Goal: Task Accomplishment & Management: Manage account settings

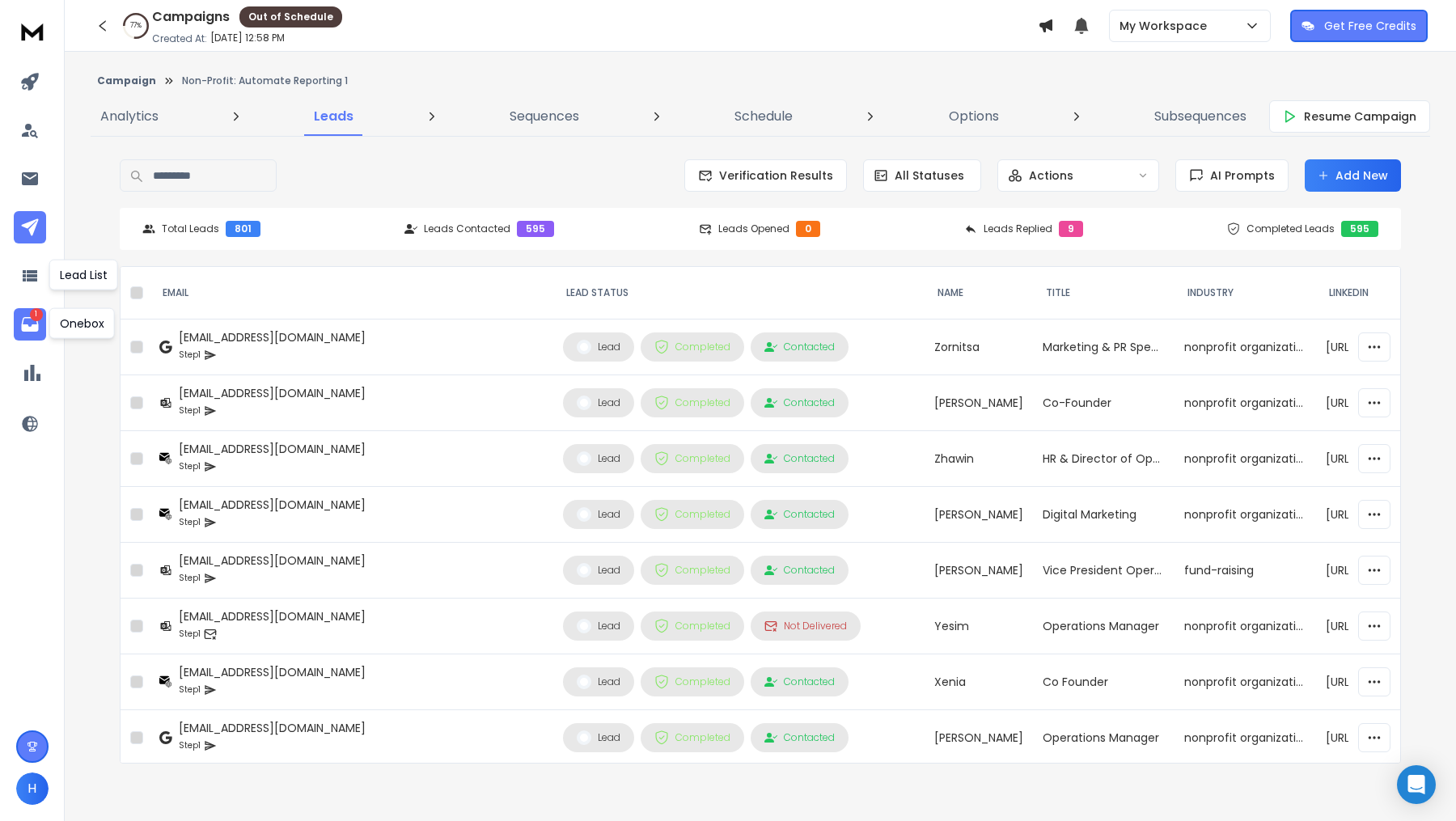
click at [33, 321] on icon at bounding box center [30, 324] width 20 height 20
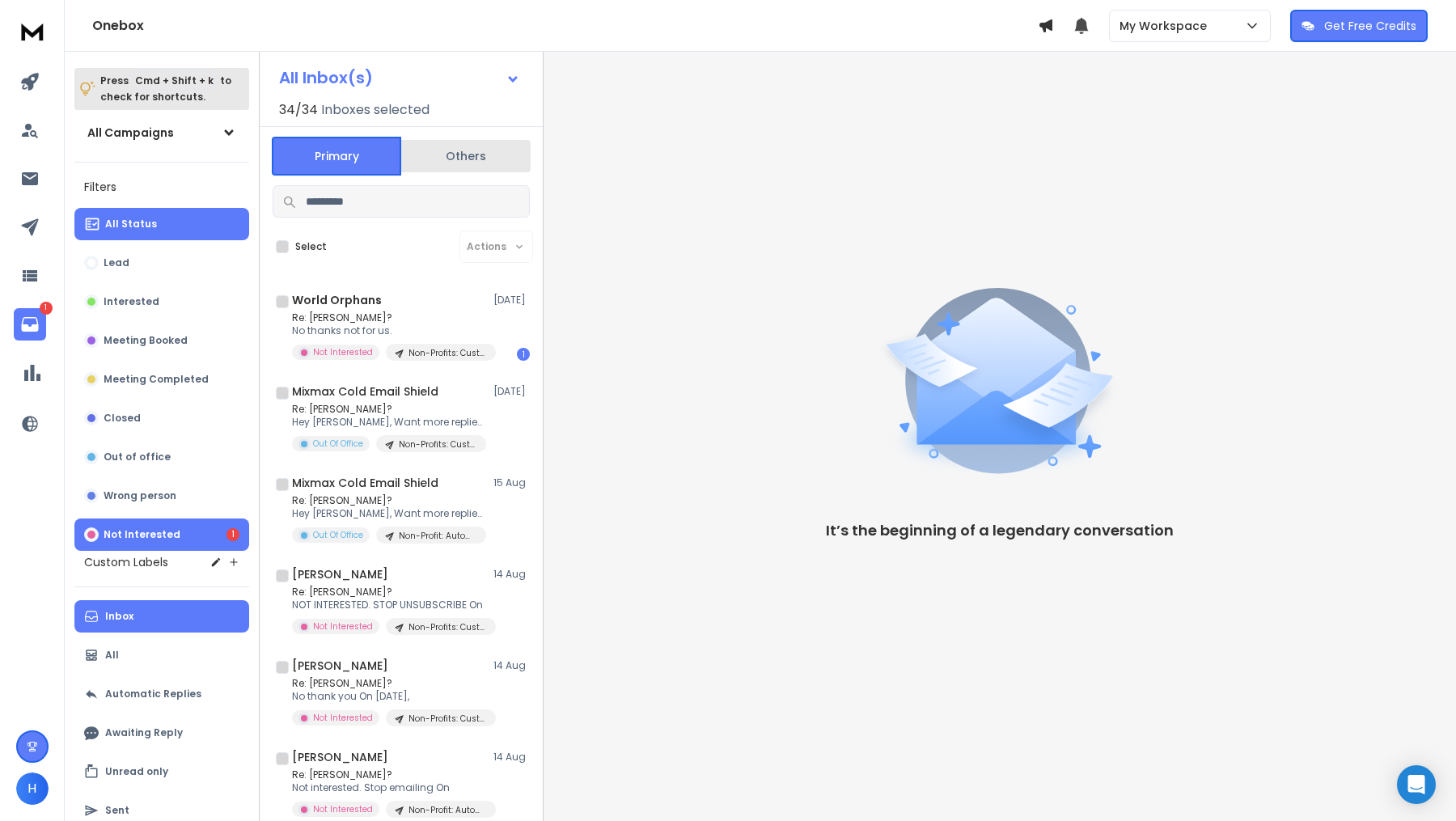
click at [181, 536] on button "Not Interested 1" at bounding box center [161, 535] width 175 height 32
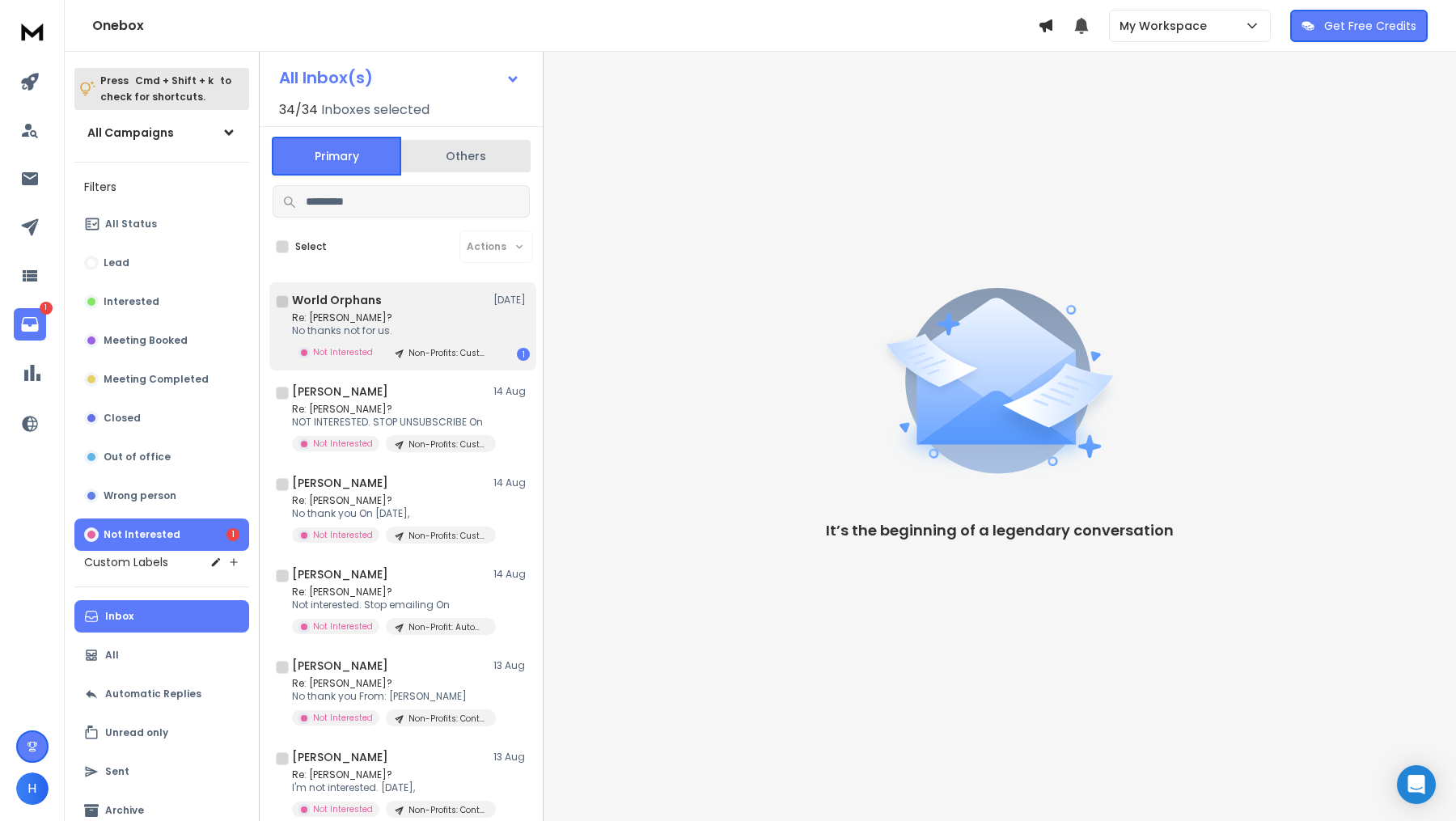
click at [450, 321] on p "Re: Dean?" at bounding box center [389, 318] width 194 height 13
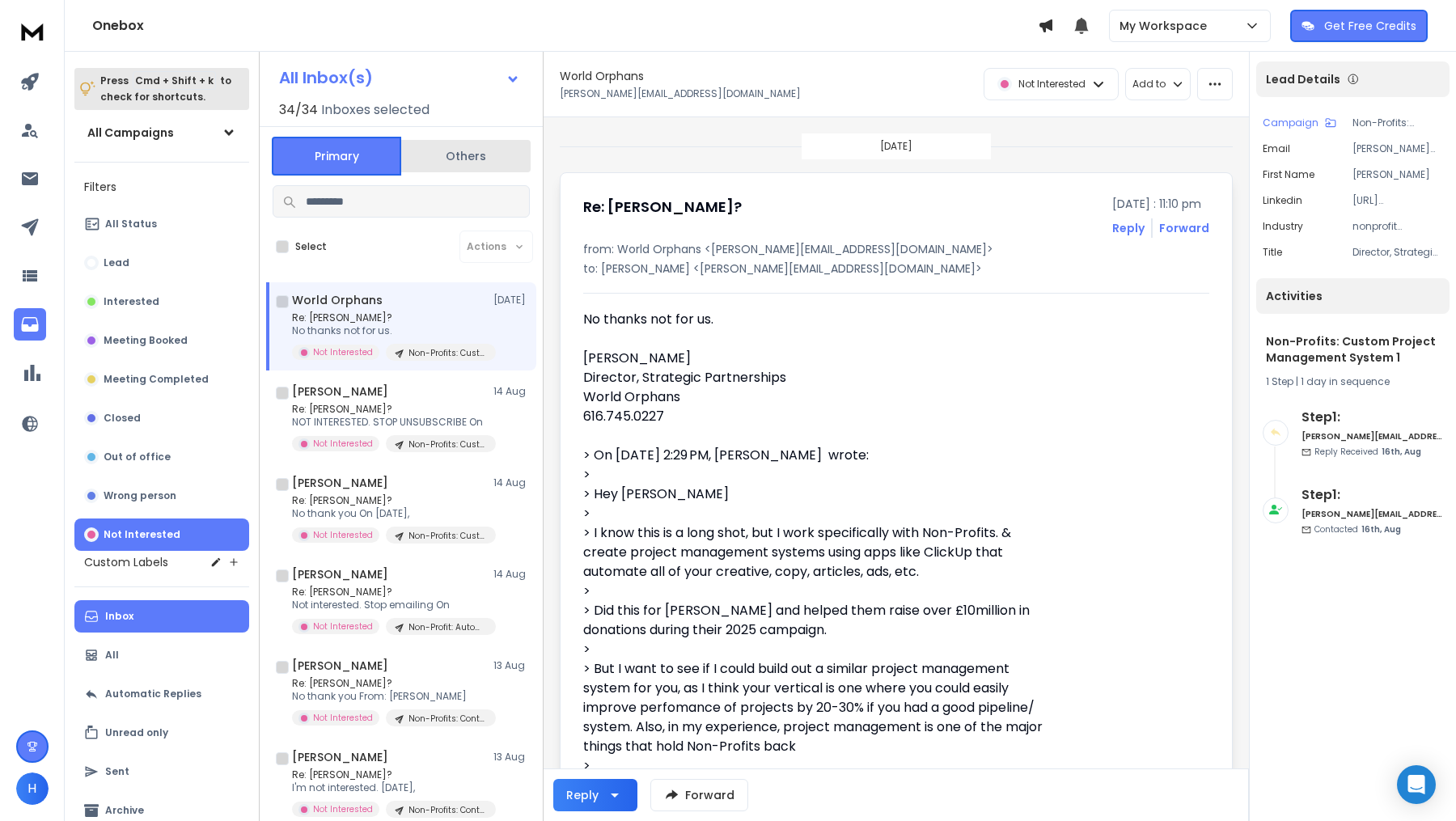
click at [676, 388] on div "No thanks not for us. Dean Sinclair Director, Strategic Partnerships World Orph…" at bounding box center [826, 656] width 486 height 692
click at [704, 406] on div "No thanks not for us. Dean Sinclair Director, Strategic Partnerships World Orph…" at bounding box center [826, 656] width 486 height 692
drag, startPoint x: 690, startPoint y: 398, endPoint x: 584, endPoint y: 401, distance: 106.0
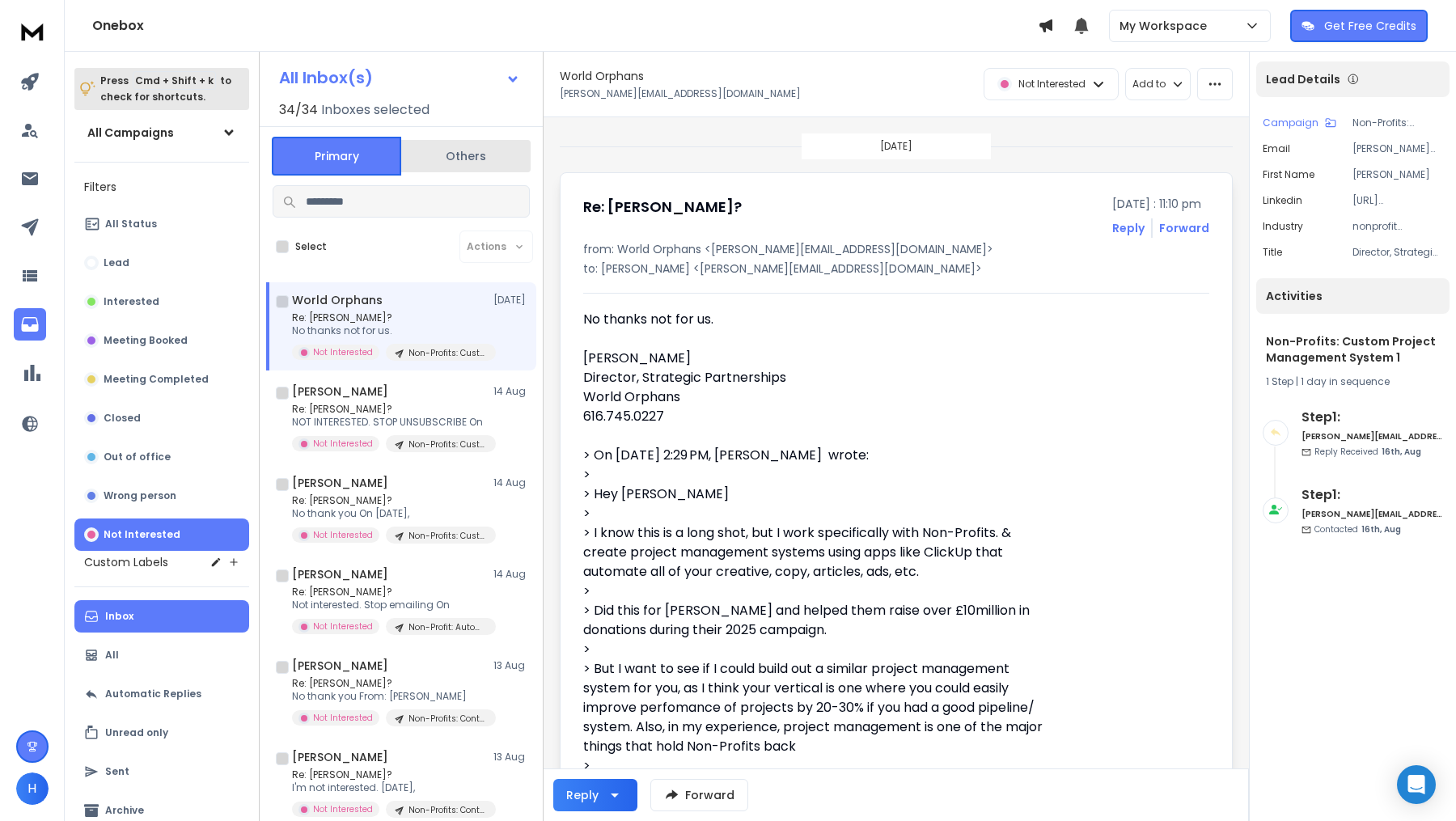
click at [584, 401] on div "No thanks not for us. Dean Sinclair Director, Strategic Partnerships World Orph…" at bounding box center [826, 656] width 486 height 692
copy div "World Orphans"
click at [20, 219] on icon at bounding box center [30, 227] width 20 height 20
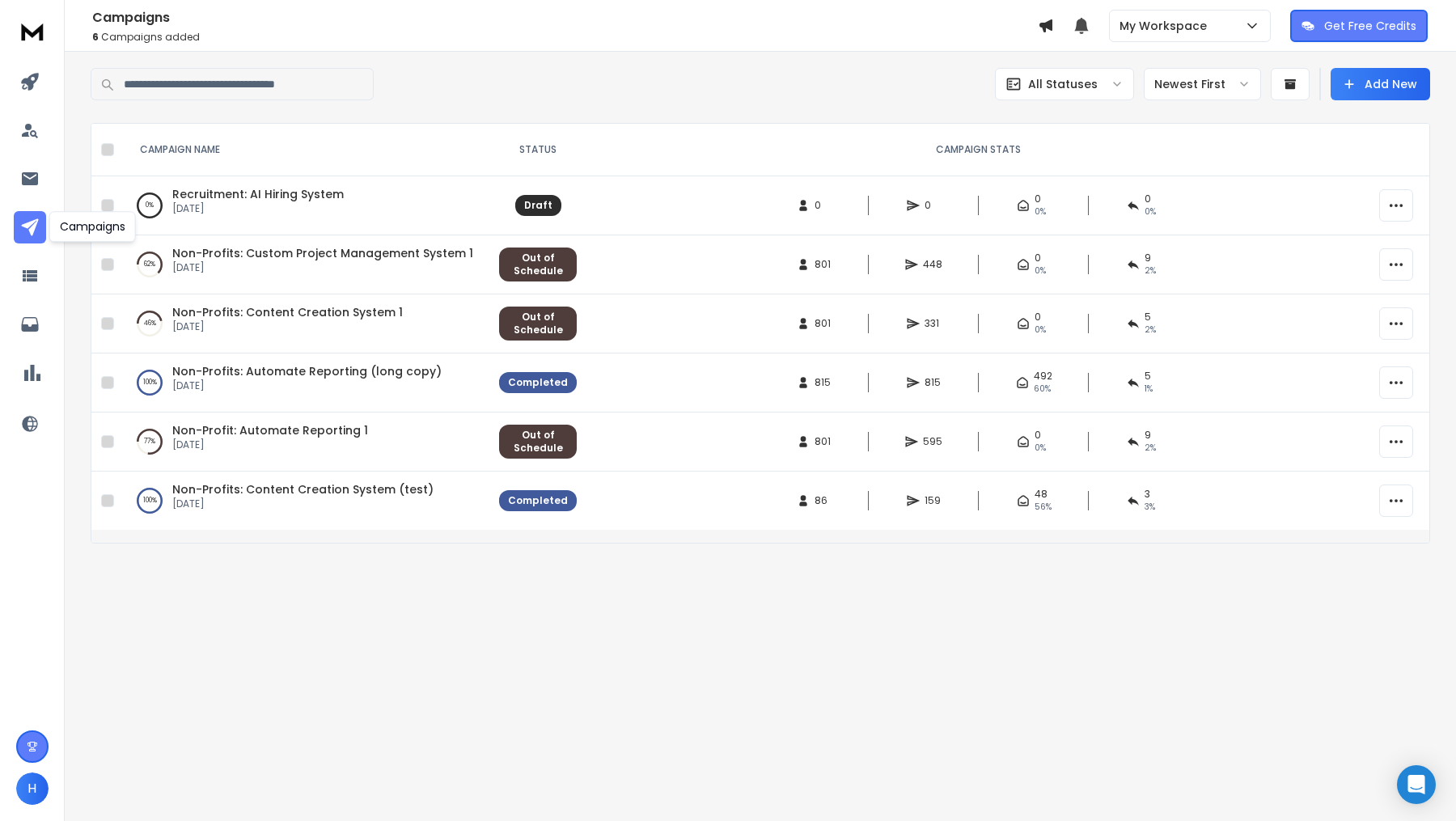
click at [817, 89] on div "Campaigns 6 Campaigns Added All Statuses Newest First Add New" at bounding box center [1095, 84] width 670 height 32
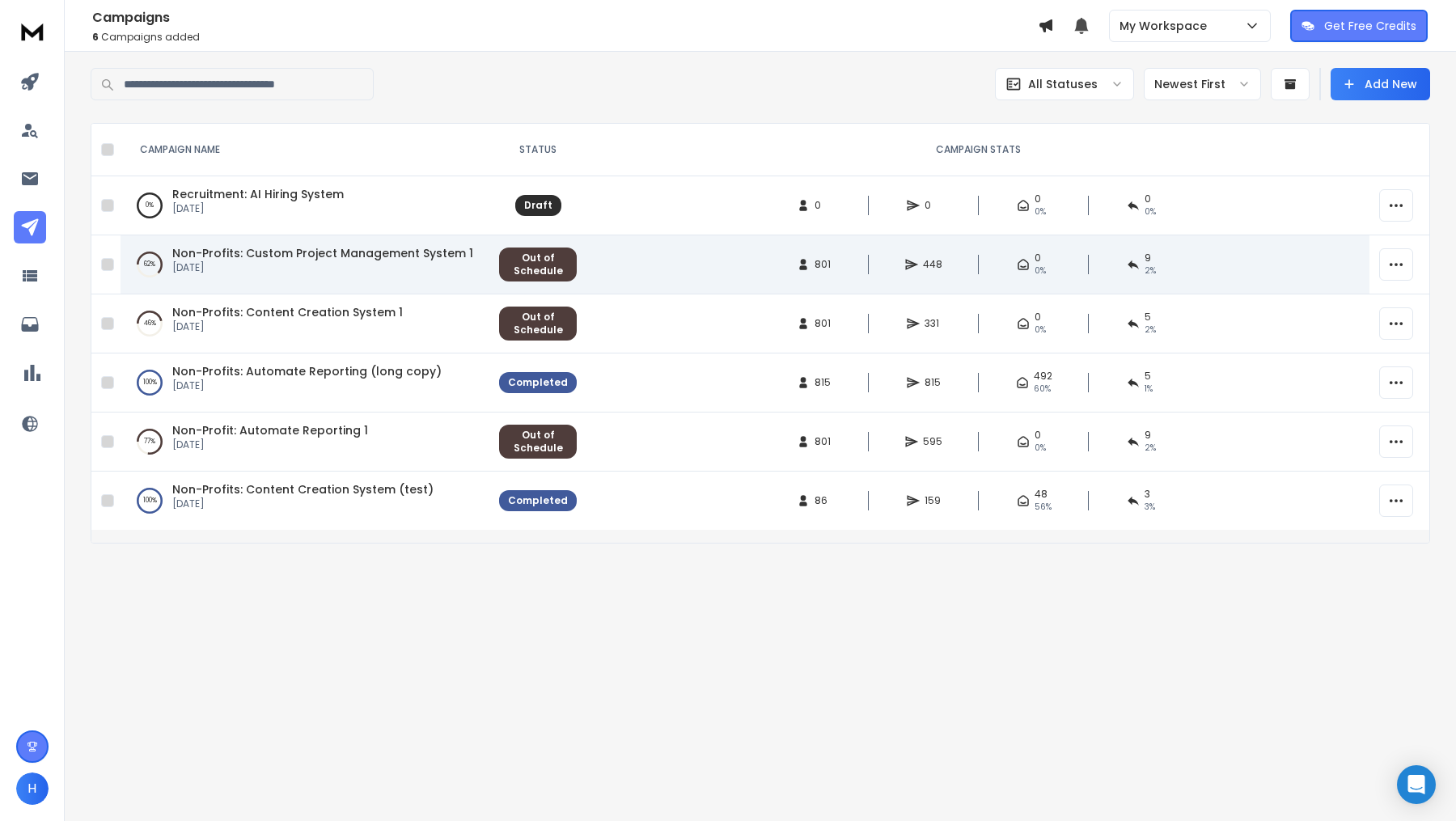
click at [426, 253] on span "Non-Profits: Custom Project Management System 1" at bounding box center [322, 253] width 301 height 16
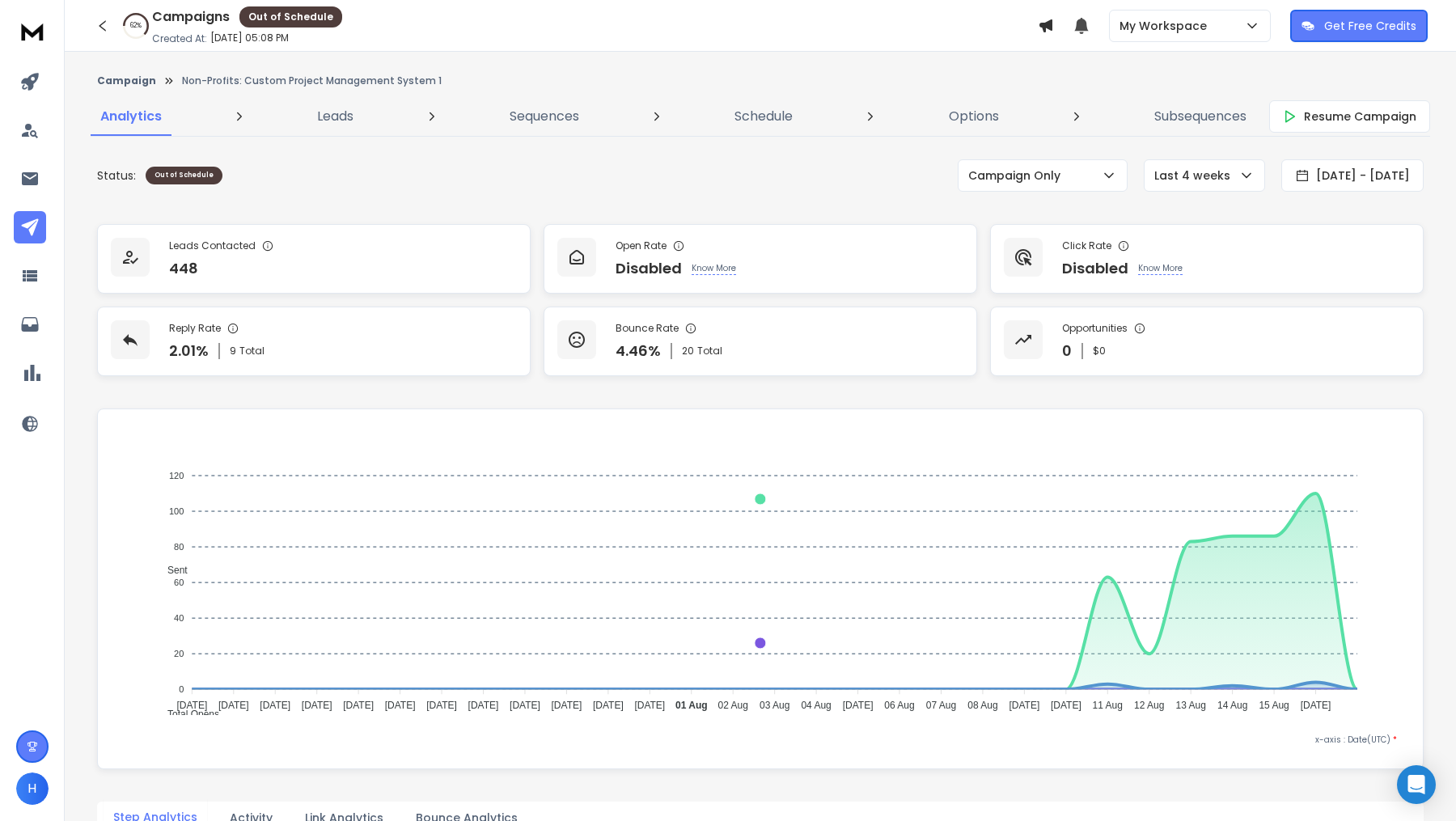
click at [288, 95] on div "Campaign Non-Profits: Custom Project Management System 1 Analytics Leads Sequen…" at bounding box center [760, 102] width 1339 height 69
click at [328, 118] on p "Leads" at bounding box center [335, 116] width 37 height 20
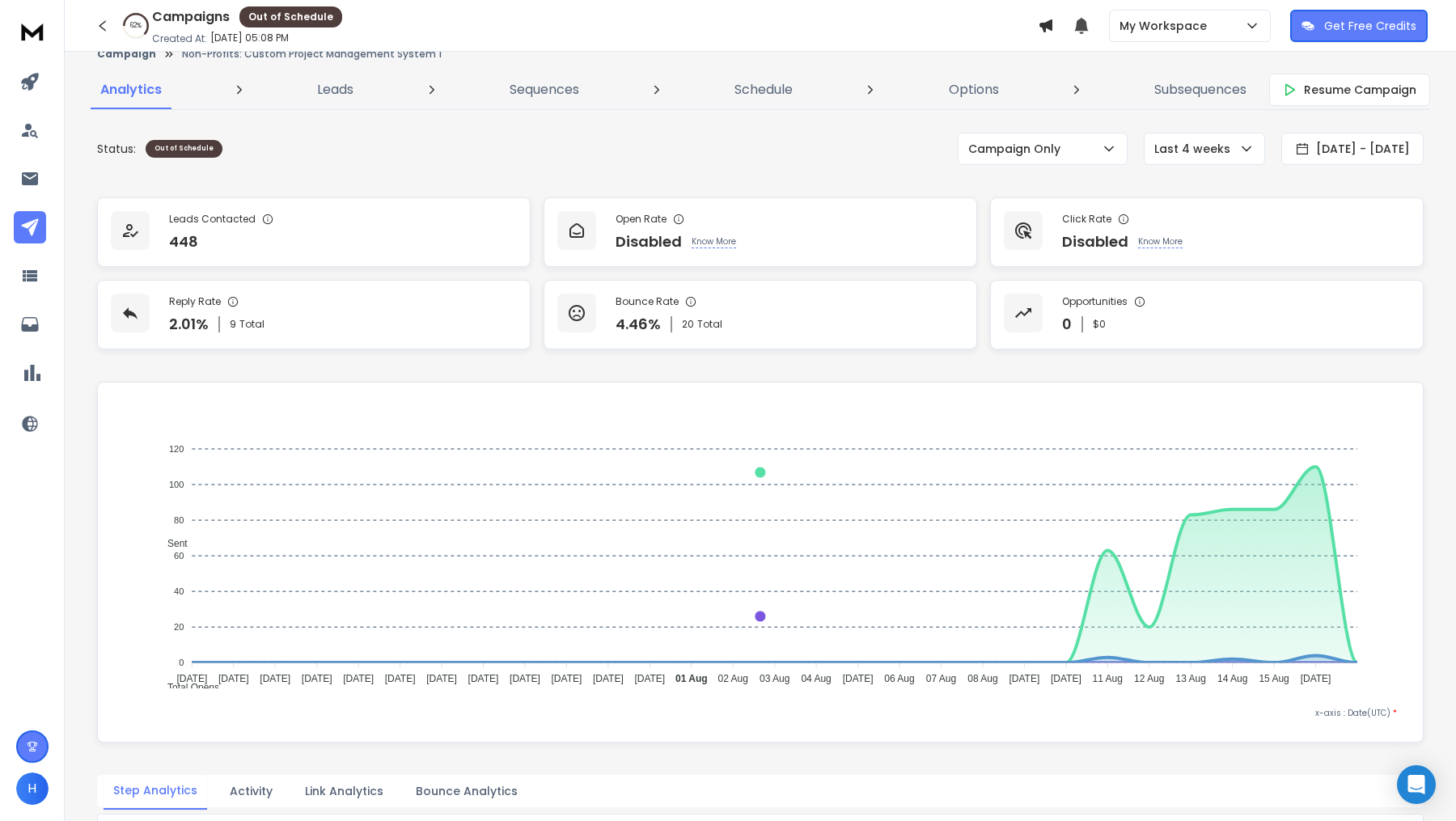
scroll to position [29, 0]
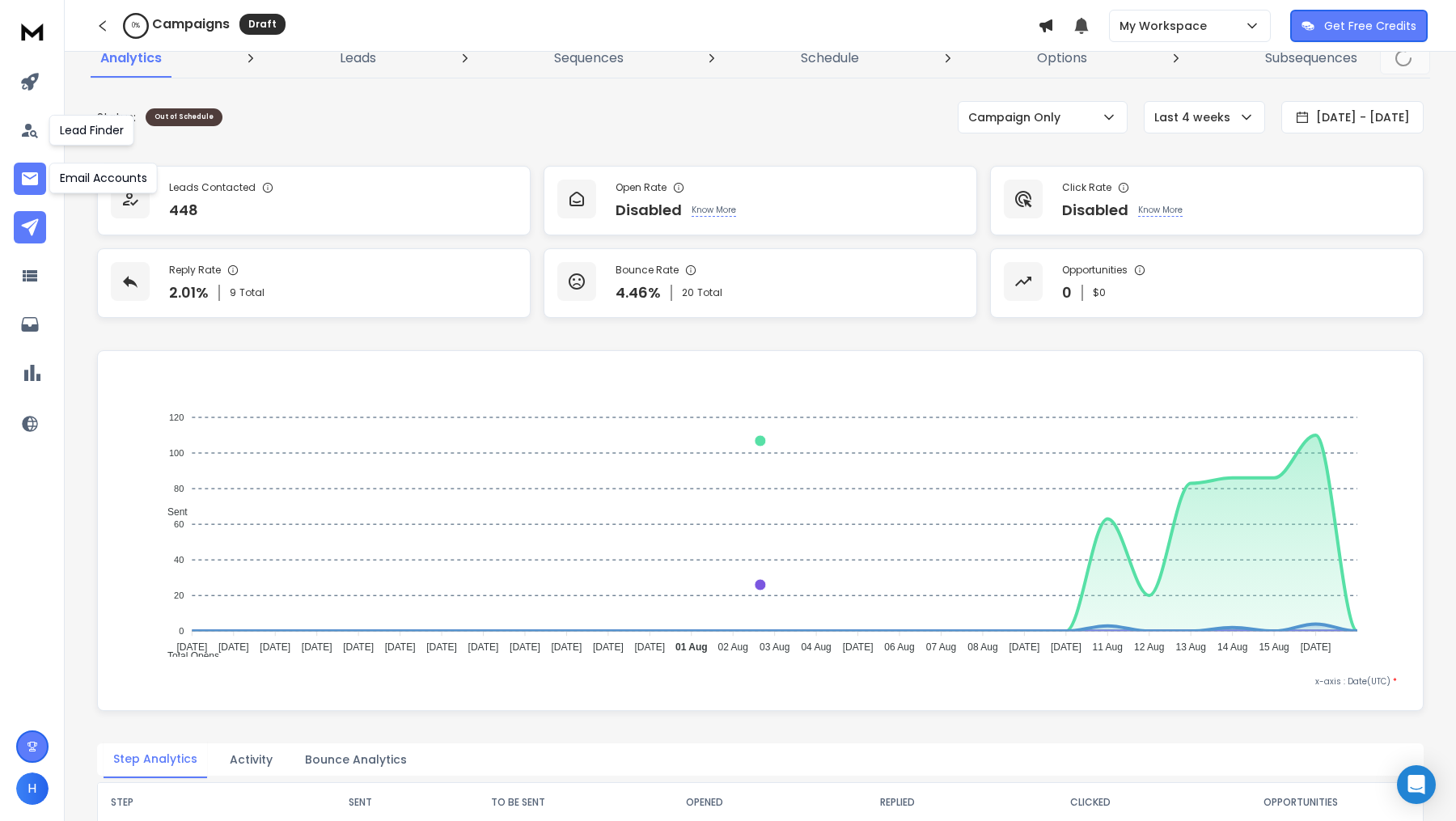
click at [24, 163] on link at bounding box center [30, 179] width 32 height 32
